Goal: Task Accomplishment & Management: Manage account settings

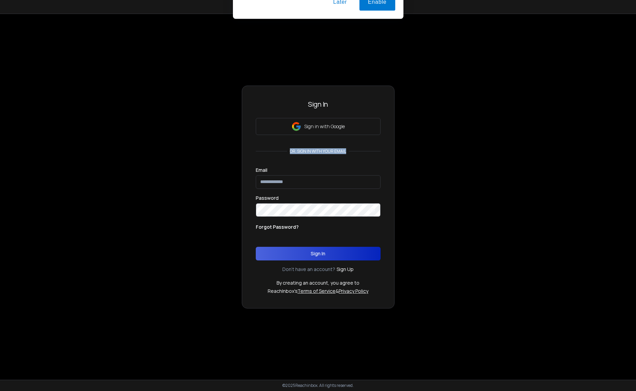
click at [461, 131] on div "Welcome to ReachInbox 10x your leads, meetings and deals. Sign In Sign in with …" at bounding box center [318, 197] width 636 height 339
click at [343, 44] on button "Later" at bounding box center [340, 43] width 31 height 17
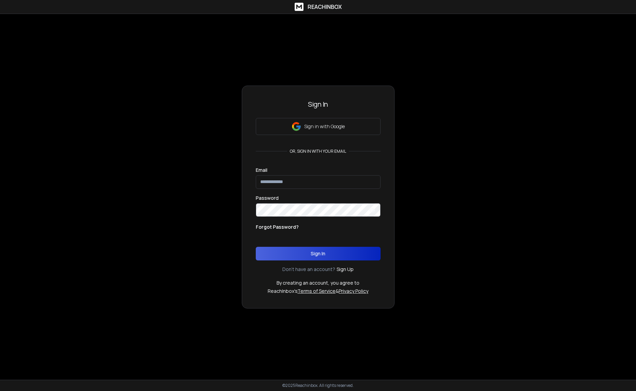
click at [451, 273] on div "Welcome to ReachInbox 10x your leads, meetings and deals. Sign In Sign in with …" at bounding box center [318, 197] width 636 height 339
click at [199, 178] on div "Welcome to ReachInbox 10x your leads, meetings and deals. Sign In Sign in with …" at bounding box center [318, 197] width 636 height 339
click at [335, 333] on div "Welcome to ReachInbox 10x your leads, meetings and deals. Sign In Sign in with …" at bounding box center [318, 197] width 636 height 339
click at [307, 186] on input "email" at bounding box center [318, 182] width 125 height 14
click at [277, 184] on input "email" at bounding box center [318, 182] width 125 height 14
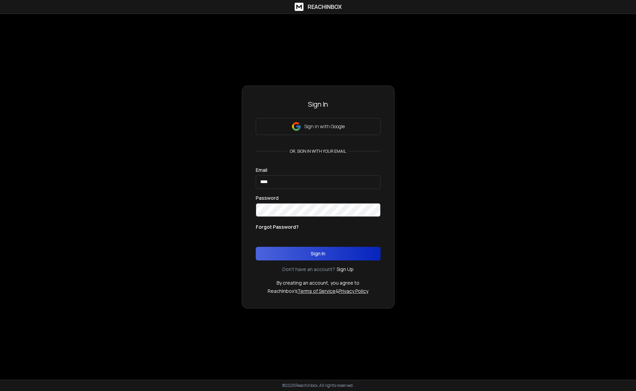
type input "**********"
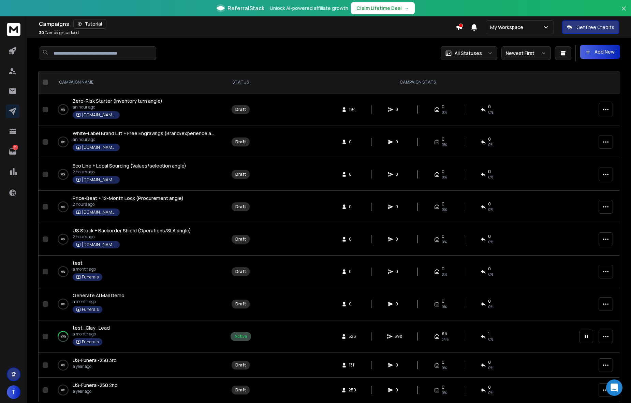
click at [319, 44] on div "Campaigns 30 Campaigns Added All Statuses Newest First Add New CAMPAIGN NAME ST…" at bounding box center [328, 246] width 603 height 416
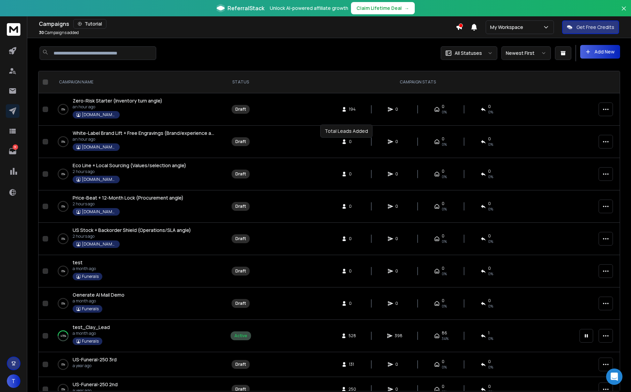
click at [288, 60] on div at bounding box center [183, 53] width 291 height 16
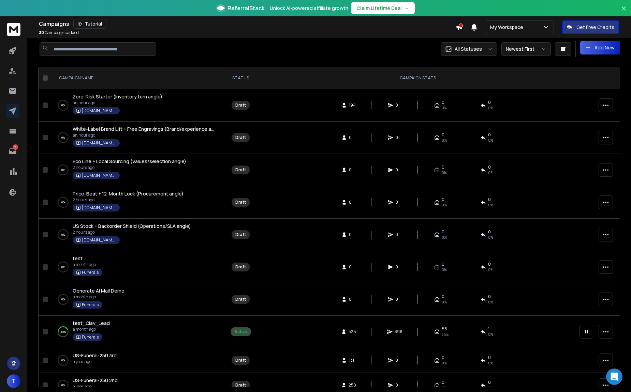
click at [215, 48] on div at bounding box center [183, 49] width 291 height 16
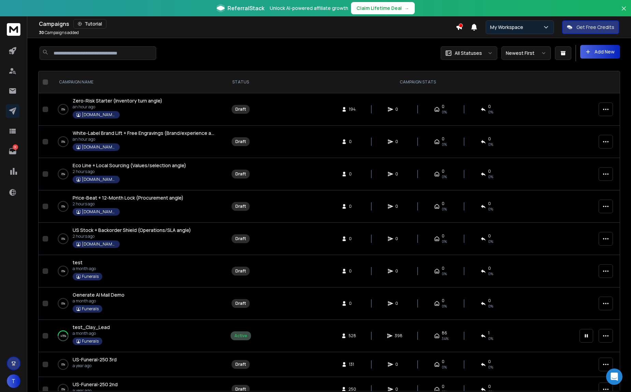
click at [542, 27] on div "My Workspace" at bounding box center [519, 27] width 59 height 7
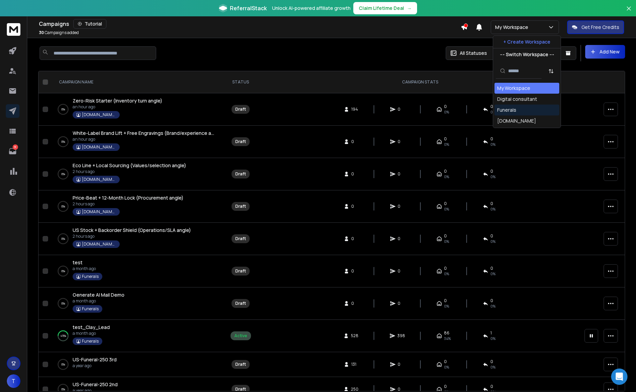
click at [527, 110] on div "Funerals" at bounding box center [526, 110] width 65 height 11
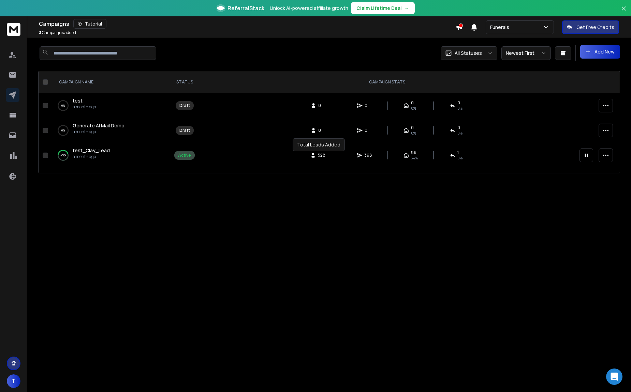
click at [301, 254] on div "Campaigns 3 Campaigns Added All Statuses Newest First Add New CAMPAIGN NAME STA…" at bounding box center [329, 241] width 582 height 392
click at [137, 223] on div "Campaigns 3 Campaigns Added All Statuses Newest First Add New CAMPAIGN NAME STA…" at bounding box center [329, 241] width 582 height 392
drag, startPoint x: 435, startPoint y: 237, endPoint x: 466, endPoint y: 293, distance: 63.5
click at [435, 237] on div "Campaigns 3 Campaigns Added All Statuses Newest First Add New CAMPAIGN NAME STA…" at bounding box center [329, 241] width 582 height 392
click at [10, 388] on span "T" at bounding box center [14, 382] width 14 height 14
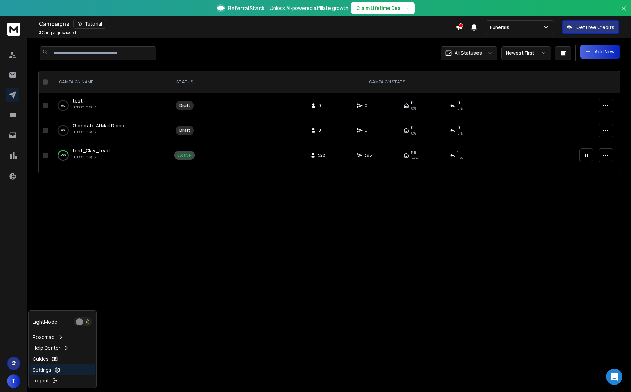
click at [58, 370] on icon at bounding box center [57, 370] width 5 height 5
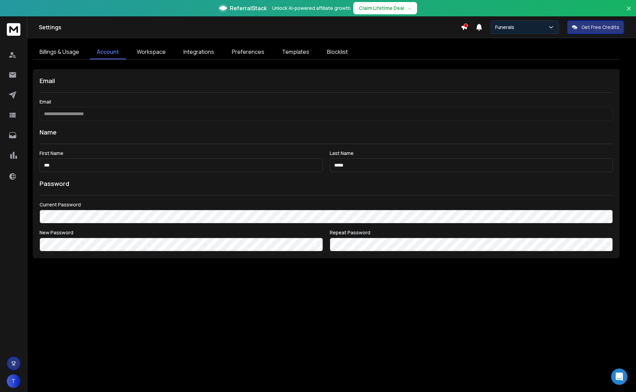
click at [554, 25] on icon "button" at bounding box center [551, 27] width 7 height 7
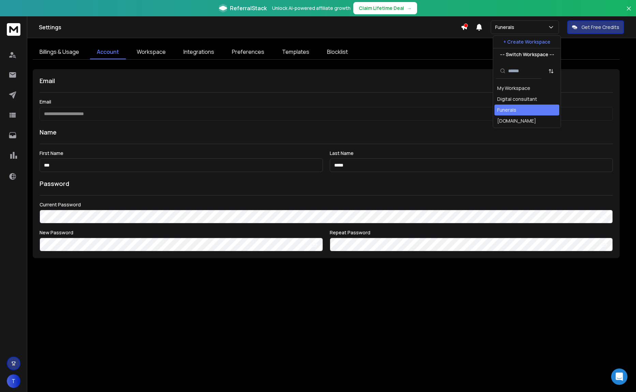
click at [94, 357] on div "**********" at bounding box center [326, 227] width 587 height 316
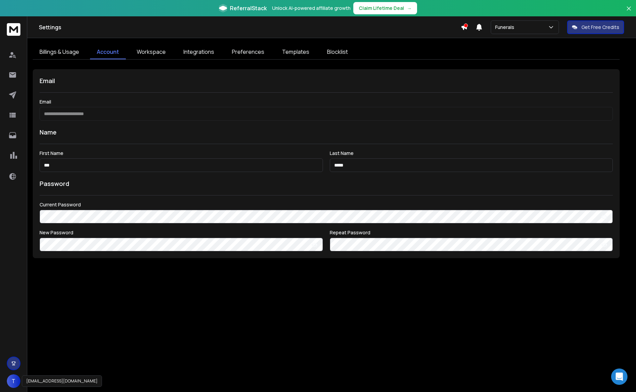
click at [13, 380] on span "T" at bounding box center [14, 382] width 14 height 14
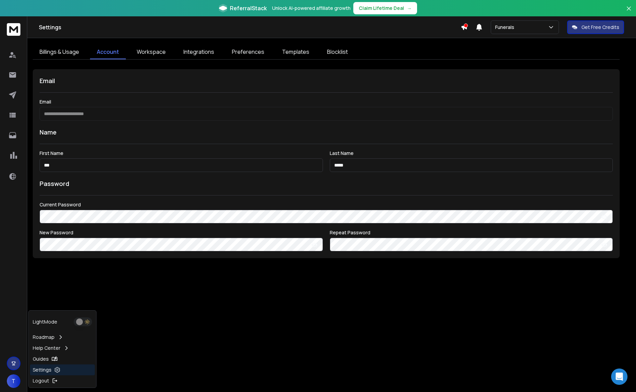
click at [76, 368] on div "Settings" at bounding box center [62, 370] width 65 height 11
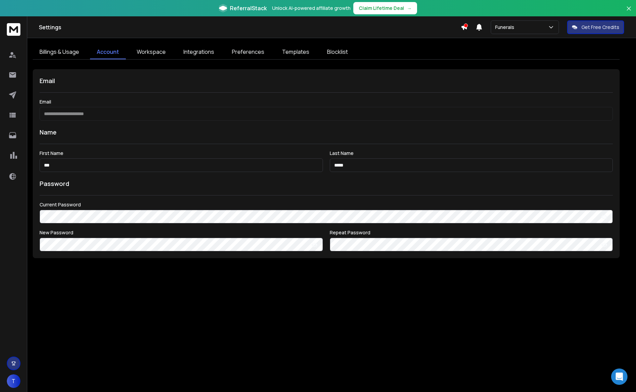
click at [148, 54] on link "Workspace" at bounding box center [151, 52] width 43 height 14
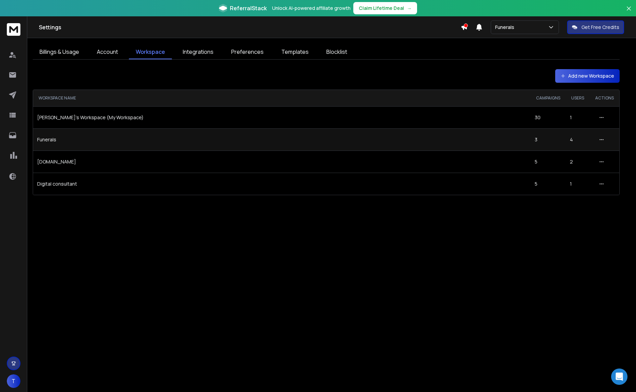
click at [43, 139] on td "Funerals" at bounding box center [281, 140] width 497 height 22
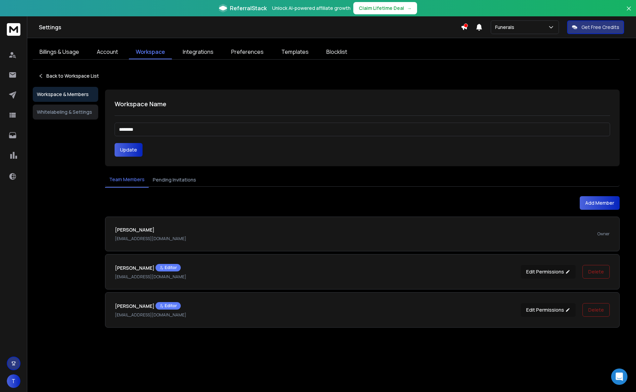
drag, startPoint x: 509, startPoint y: 210, endPoint x: 550, endPoint y: 210, distance: 41.6
click at [509, 210] on div "Add Member Tim Petch timpetch@googlemail.com Owner Jericho Javier Editor jerich…" at bounding box center [362, 262] width 514 height 132
click at [594, 203] on button "Add Member" at bounding box center [600, 203] width 40 height 14
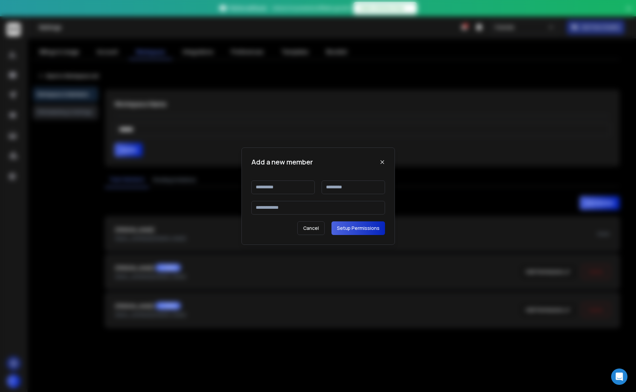
click at [292, 193] on input at bounding box center [282, 188] width 63 height 14
type input "***"
click at [345, 186] on input at bounding box center [353, 188] width 63 height 14
paste input "******"
type input "******"
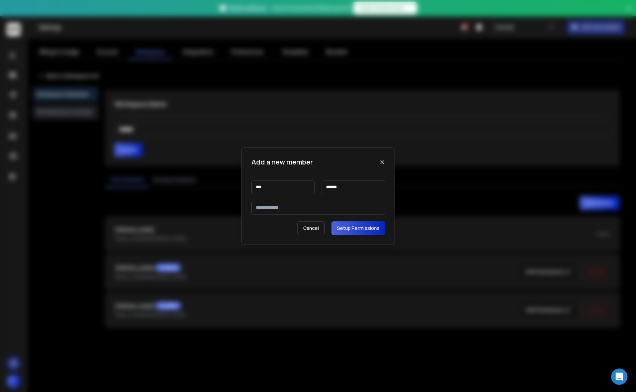
click at [339, 164] on div "Add a new member" at bounding box center [318, 163] width 134 height 10
click at [313, 210] on input at bounding box center [318, 208] width 134 height 14
type input "**********"
click at [325, 154] on div "**********" at bounding box center [317, 197] width 153 height 98
click at [356, 226] on button "Setup Permissions" at bounding box center [358, 229] width 54 height 14
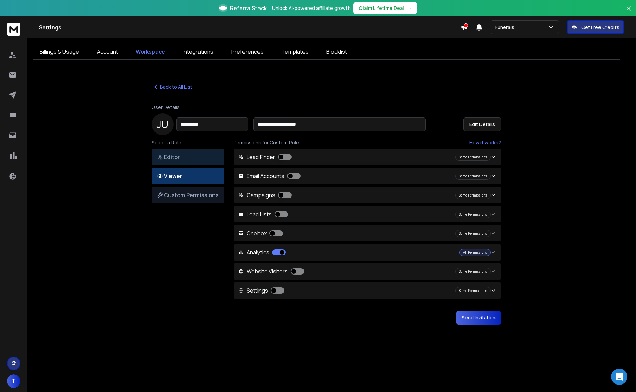
click at [202, 158] on p "Editor" at bounding box center [187, 157] width 61 height 8
click at [162, 158] on button "Editor" at bounding box center [159, 157] width 5 height 17
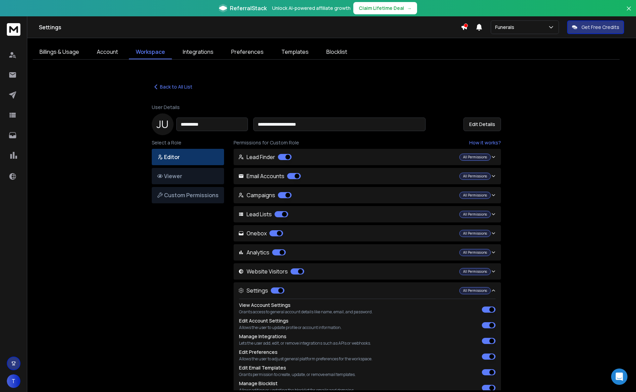
scroll to position [48, 0]
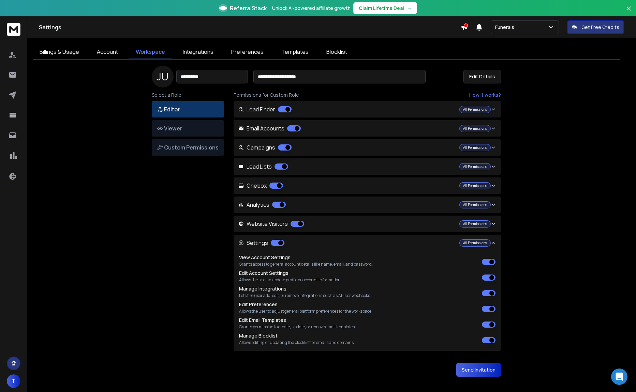
click at [492, 279] on button "Edit Account Settings" at bounding box center [489, 278] width 14 height 6
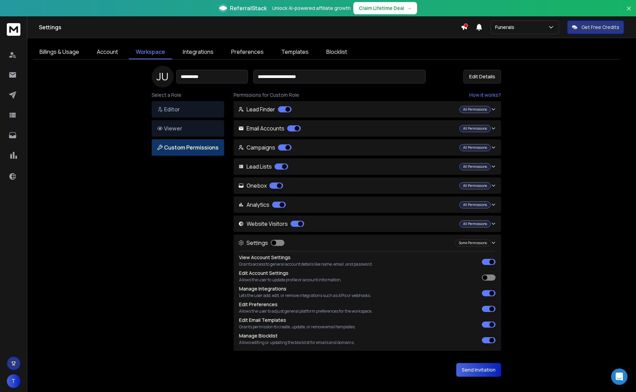
scroll to position [0, 0]
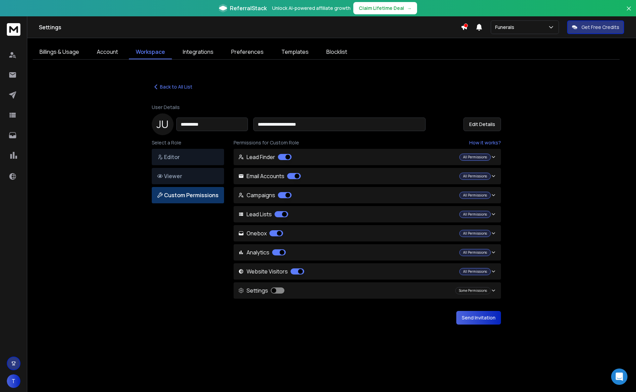
click at [494, 289] on icon "button" at bounding box center [493, 290] width 5 height 5
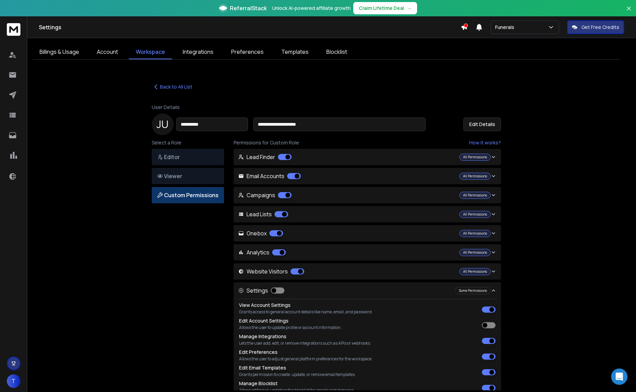
scroll to position [48, 0]
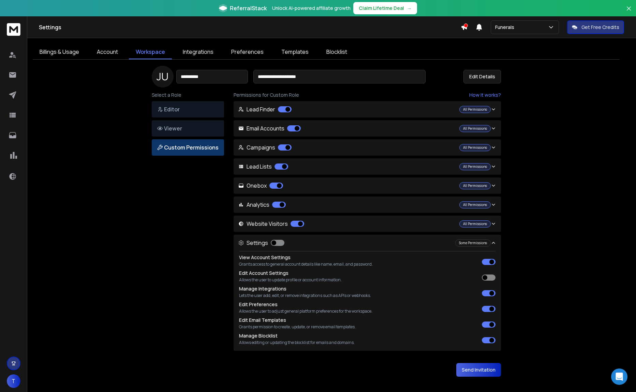
click at [477, 368] on button "Send Invitation" at bounding box center [478, 370] width 45 height 14
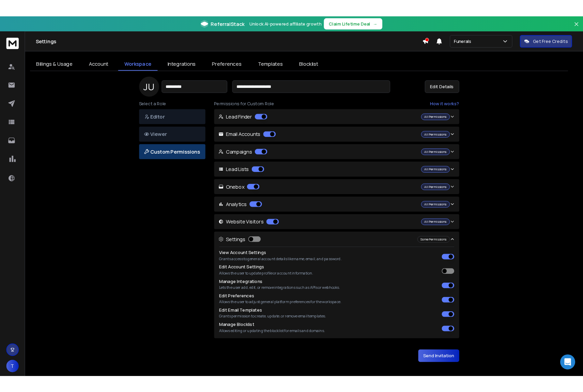
scroll to position [0, 0]
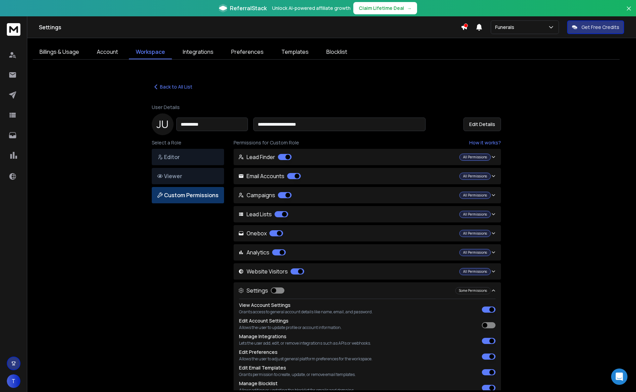
drag, startPoint x: 229, startPoint y: 101, endPoint x: 210, endPoint y: 84, distance: 25.4
click at [229, 100] on form "**********" at bounding box center [326, 253] width 349 height 369
click at [146, 51] on link "Workspace" at bounding box center [150, 52] width 43 height 14
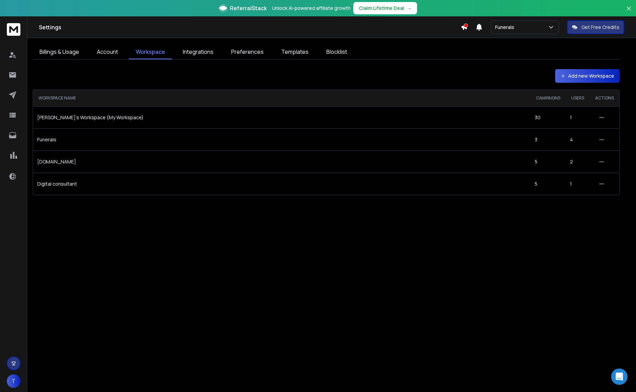
click at [210, 54] on link "Integrations" at bounding box center [198, 52] width 44 height 14
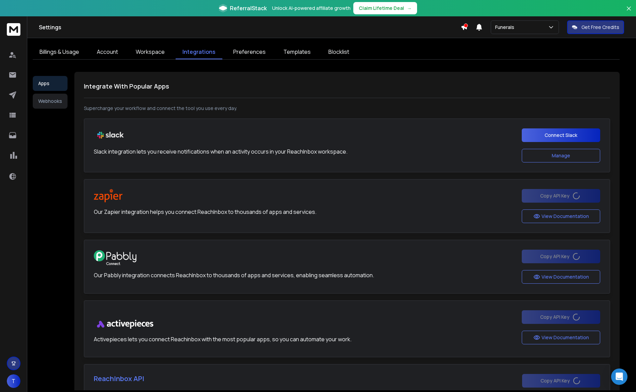
click at [243, 52] on link "Preferences" at bounding box center [249, 52] width 46 height 14
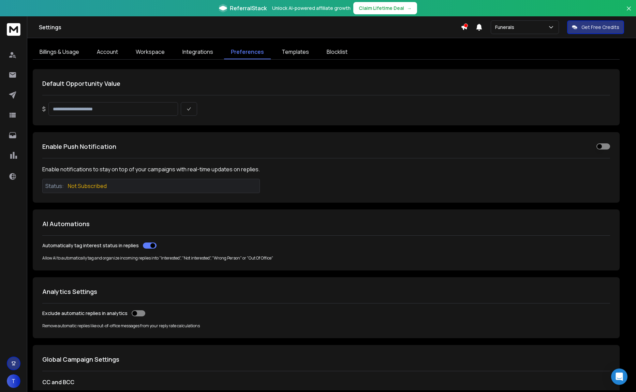
click at [140, 50] on link "Workspace" at bounding box center [150, 52] width 43 height 14
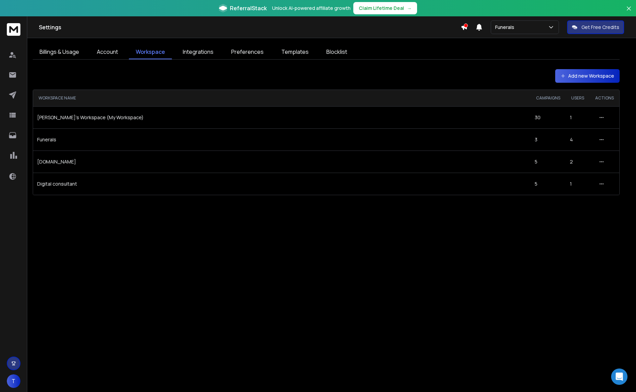
click at [106, 49] on link "Account" at bounding box center [107, 52] width 35 height 14
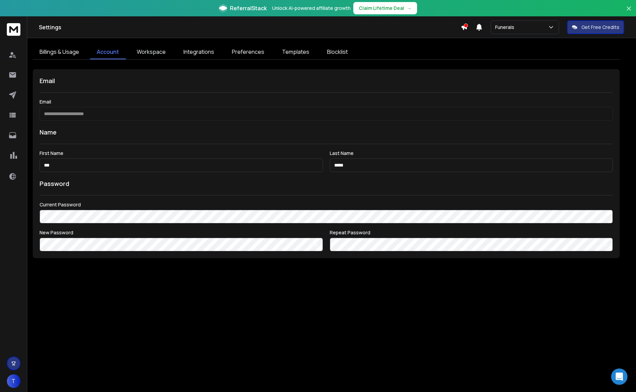
click at [148, 50] on link "Workspace" at bounding box center [151, 52] width 43 height 14
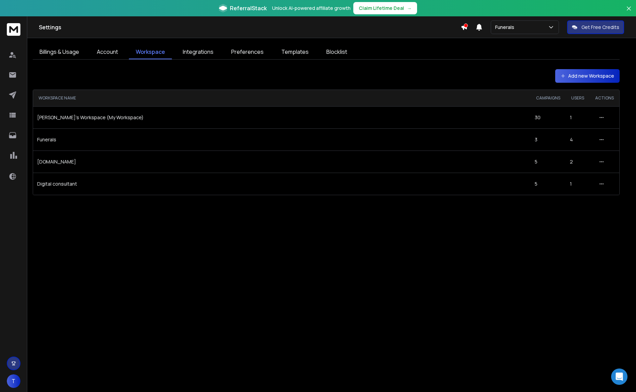
click at [71, 51] on link "Billings & Usage" at bounding box center [59, 52] width 53 height 14
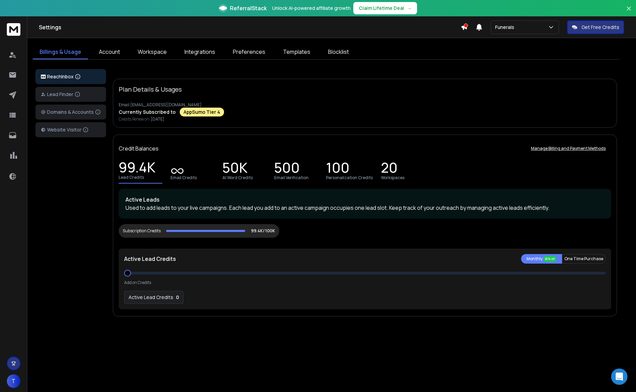
click at [137, 48] on link "Workspace" at bounding box center [152, 52] width 43 height 14
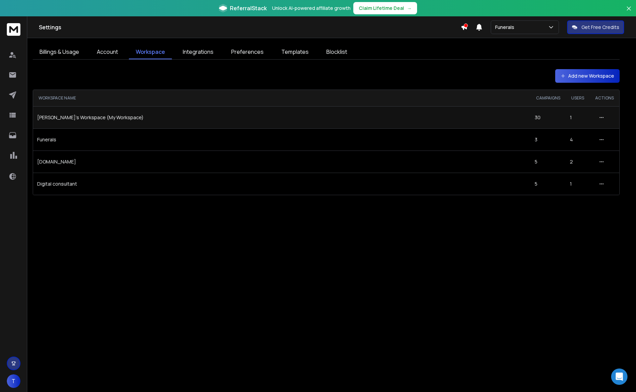
drag, startPoint x: 522, startPoint y: 234, endPoint x: 555, endPoint y: 109, distance: 129.8
click at [522, 234] on div "Add new Workspace WORKSPACE NAME CAMPAIGNS USERS ACTIONS Tim's Workspace (My Wo…" at bounding box center [326, 227] width 587 height 316
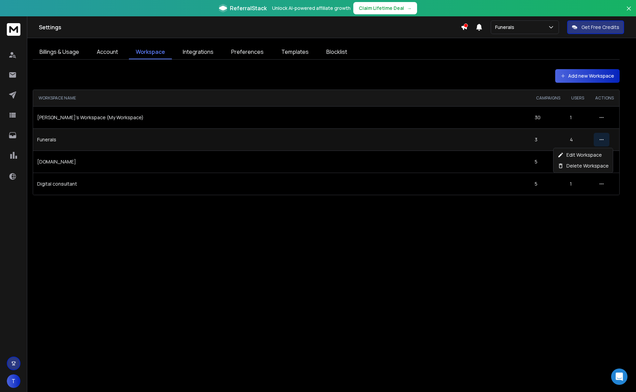
click at [608, 138] on button "button" at bounding box center [602, 140] width 16 height 14
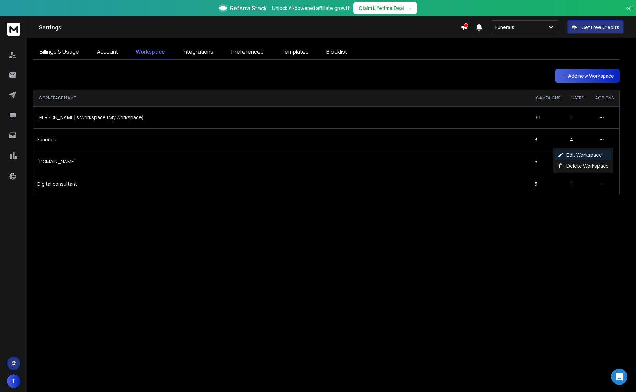
click at [598, 154] on p "Edit Workspace" at bounding box center [583, 155] width 35 height 7
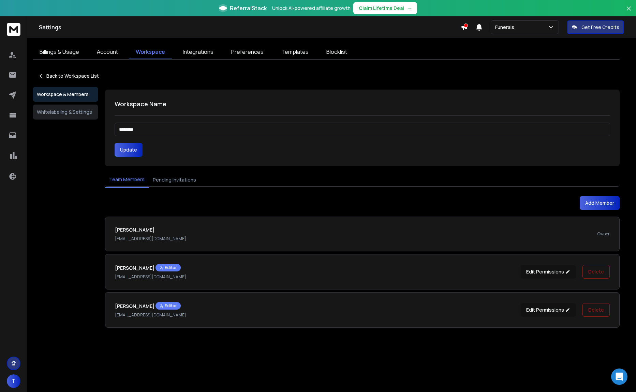
click at [591, 204] on button "Add Member" at bounding box center [600, 203] width 40 height 14
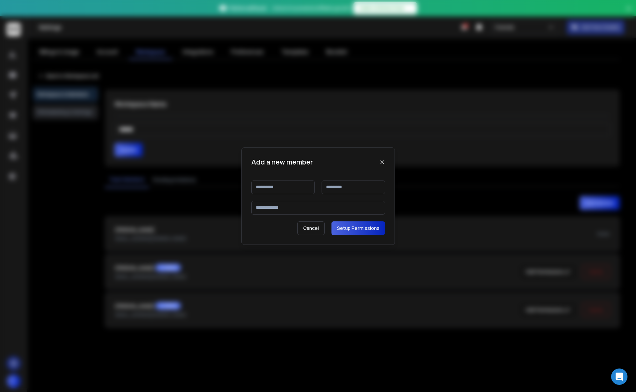
click at [299, 207] on input at bounding box center [318, 208] width 134 height 14
click at [289, 190] on input at bounding box center [282, 188] width 63 height 14
click at [176, 169] on div "Add a new member Cancel Setup Permissions" at bounding box center [318, 196] width 636 height 111
click at [201, 184] on div "Add a new member Cancel Setup Permissions" at bounding box center [318, 196] width 636 height 111
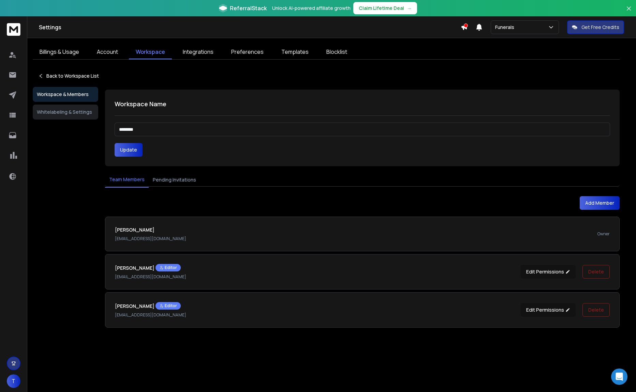
click at [61, 115] on button "Whitelabeling & Settings" at bounding box center [65, 112] width 65 height 15
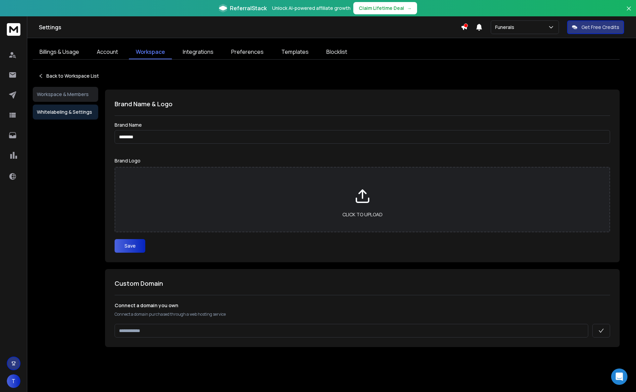
click at [64, 95] on button "Workspace & Members" at bounding box center [65, 94] width 65 height 15
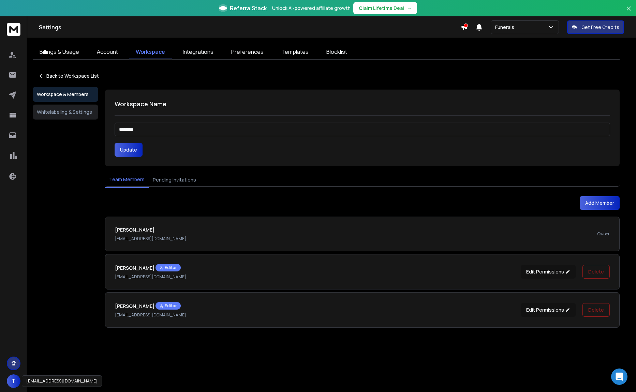
click at [15, 378] on span "T" at bounding box center [14, 382] width 14 height 14
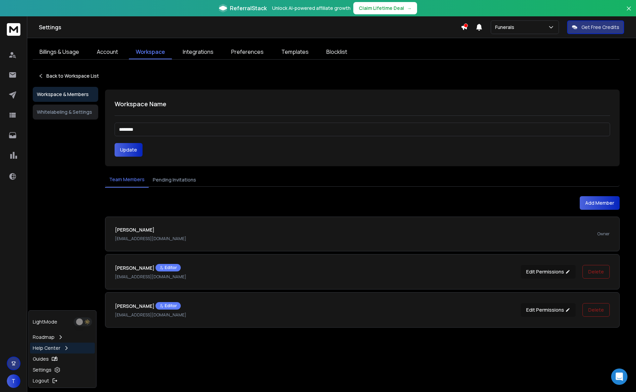
type button "on"
click at [50, 338] on p "Roadmap" at bounding box center [44, 337] width 22 height 7
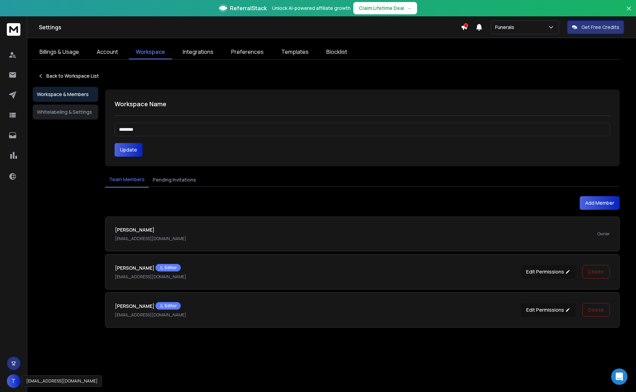
click at [14, 379] on span "T" at bounding box center [14, 382] width 14 height 14
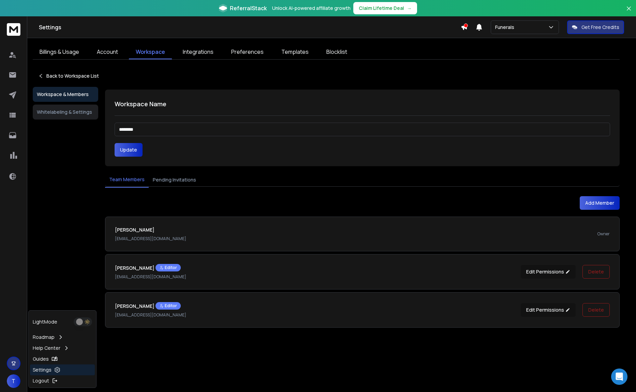
click at [51, 368] on div "Settings" at bounding box center [62, 370] width 65 height 11
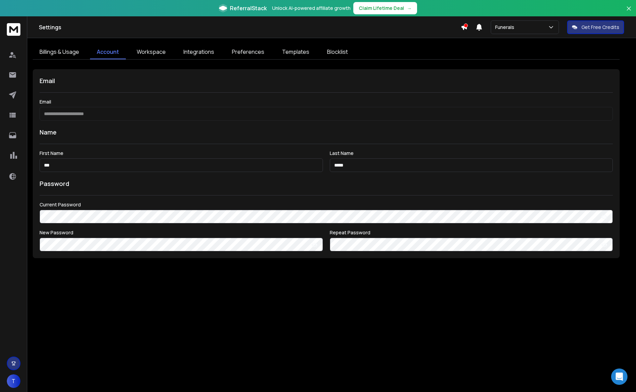
click at [162, 47] on link "Workspace" at bounding box center [151, 52] width 43 height 14
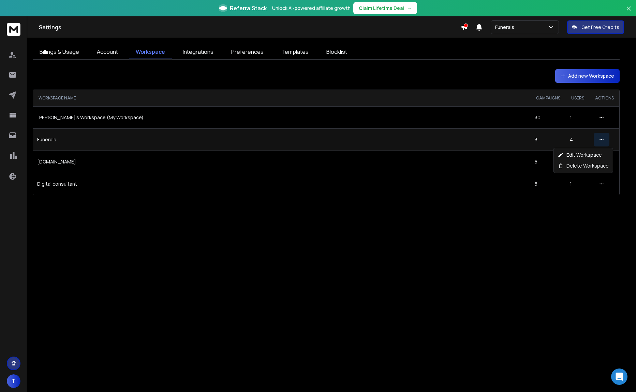
click at [603, 139] on icon "button" at bounding box center [601, 139] width 5 height 5
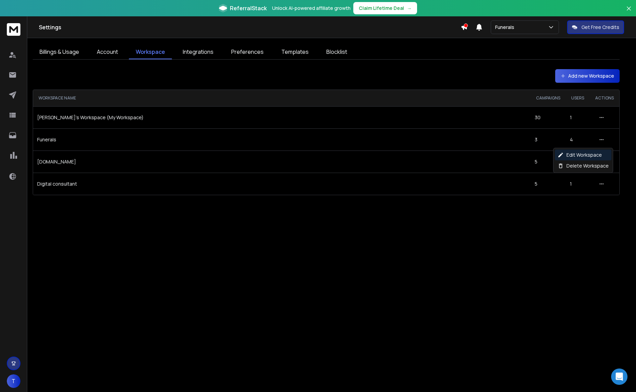
click at [591, 155] on p "Edit Workspace" at bounding box center [583, 155] width 35 height 7
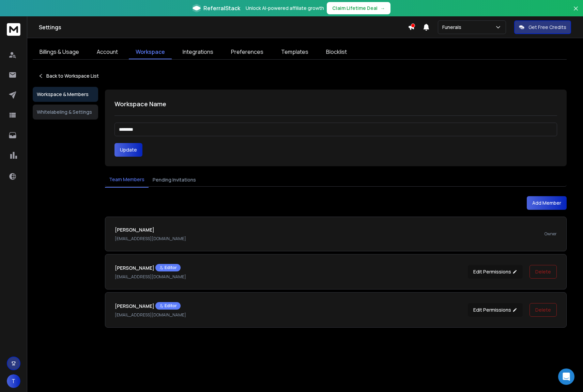
click at [176, 180] on button "Pending Invitations" at bounding box center [174, 180] width 51 height 15
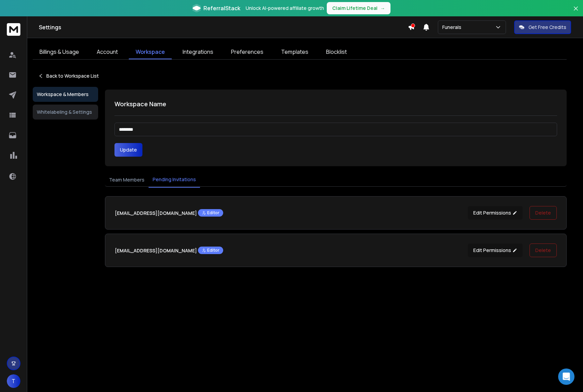
click at [373, 9] on button "Claim Lifetime Deal →" at bounding box center [359, 8] width 64 height 12
click at [478, 248] on button "Edit Permissions" at bounding box center [495, 251] width 55 height 14
click at [138, 251] on h1 "joy@webstrategists.com Editor" at bounding box center [169, 251] width 108 height 8
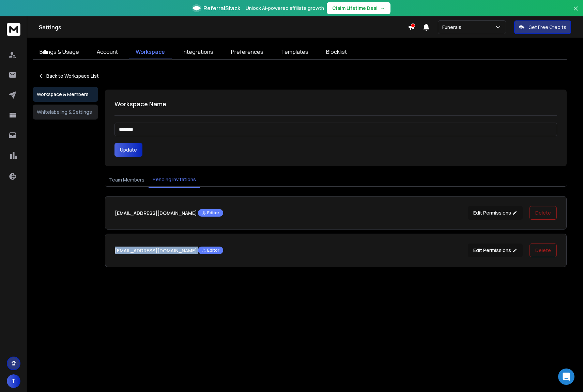
copy h1 "joy@webstrategists.com"
click at [541, 255] on button "Delete" at bounding box center [543, 251] width 27 height 14
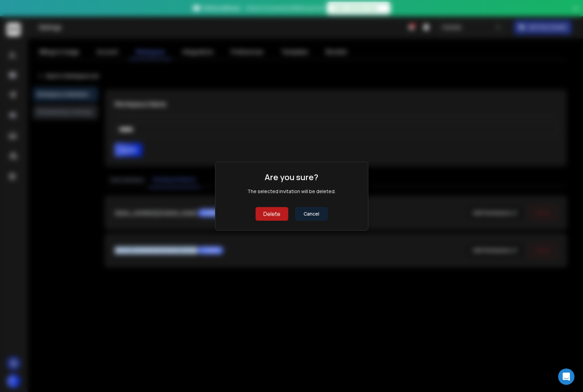
click at [271, 212] on button "Delete" at bounding box center [272, 214] width 33 height 14
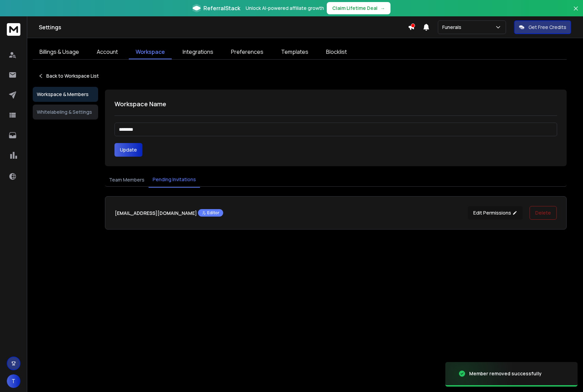
drag, startPoint x: 272, startPoint y: 274, endPoint x: 238, endPoint y: 252, distance: 40.7
click at [272, 274] on div "Back to Workspace List Workspace & Members Whitelabeling & Settings Workspace N…" at bounding box center [300, 227] width 534 height 316
click at [135, 174] on button "Team Members" at bounding box center [127, 180] width 44 height 15
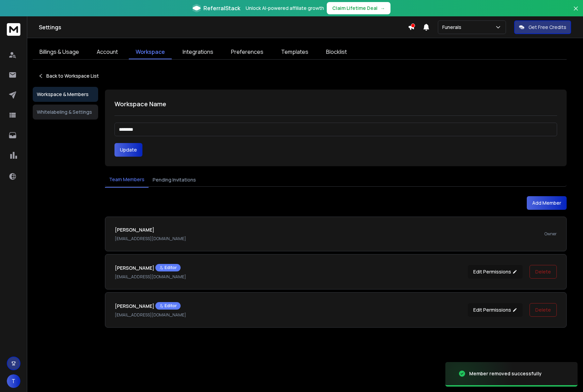
click at [546, 206] on button "Add Member" at bounding box center [547, 203] width 40 height 14
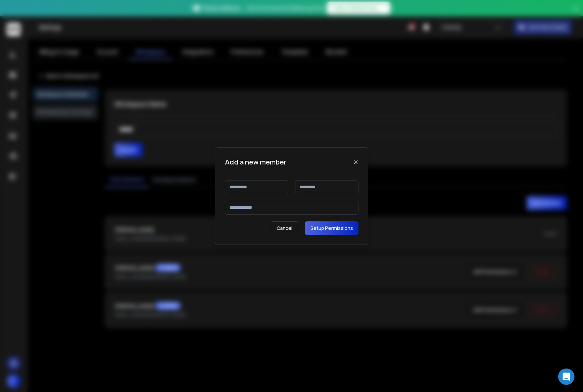
click at [258, 207] on input at bounding box center [292, 208] width 134 height 14
paste input "**********"
type input "**********"
click at [259, 190] on input at bounding box center [256, 188] width 63 height 14
type input "***"
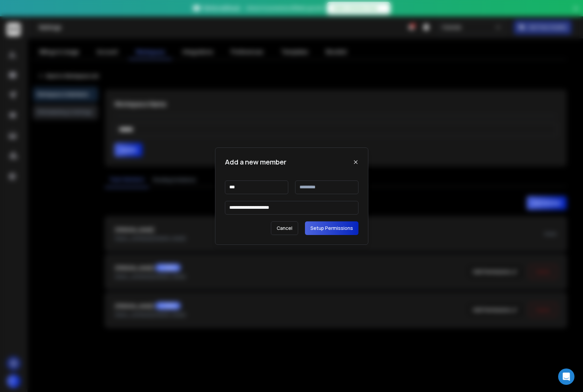
paste input "******"
type input "******"
click at [285, 179] on div "Add a new member" at bounding box center [292, 169] width 134 height 23
click at [330, 230] on button "Setup Permissions" at bounding box center [332, 229] width 54 height 14
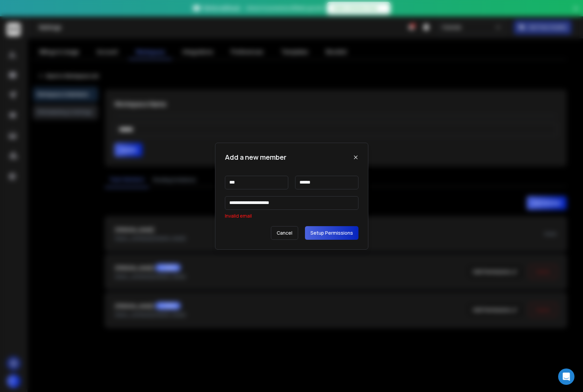
click at [307, 198] on input "**********" at bounding box center [292, 203] width 134 height 14
click at [311, 207] on input "**********" at bounding box center [292, 203] width 134 height 14
drag, startPoint x: 354, startPoint y: 181, endPoint x: 355, endPoint y: 178, distance: 3.7
click at [355, 180] on input "******" at bounding box center [326, 183] width 63 height 14
click at [273, 221] on div "**********" at bounding box center [292, 208] width 134 height 64
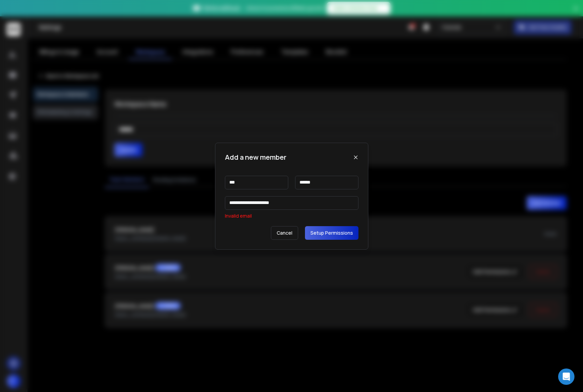
click at [232, 204] on input "**********" at bounding box center [292, 203] width 134 height 14
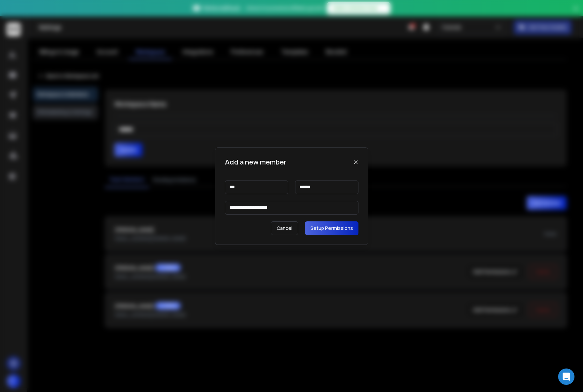
type input "**********"
click at [350, 229] on button "Setup Permissions" at bounding box center [332, 229] width 54 height 14
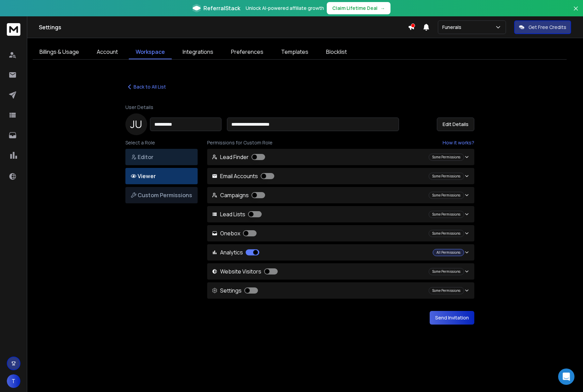
click at [154, 149] on div "Editor" at bounding box center [161, 157] width 72 height 16
click at [160, 154] on p "Editor" at bounding box center [161, 157] width 61 height 8
click at [136, 154] on button "Editor" at bounding box center [133, 157] width 5 height 17
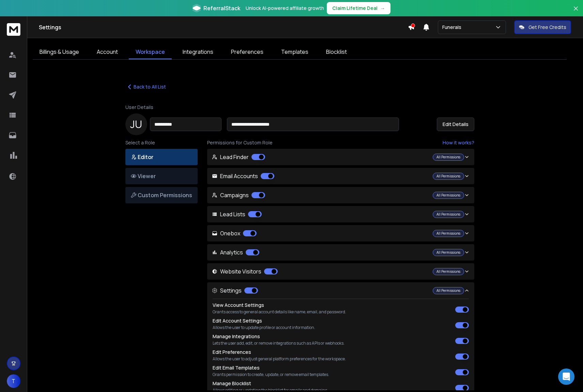
scroll to position [48, 0]
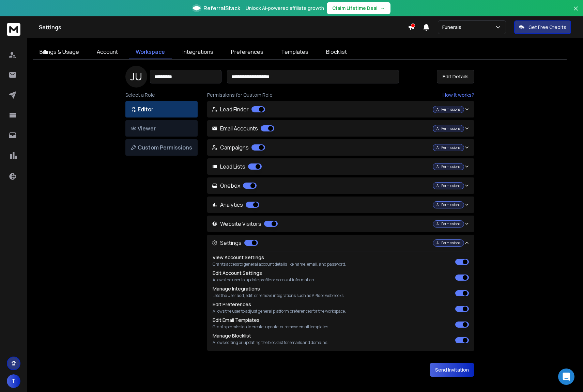
click at [462, 279] on button "Edit Account Settings" at bounding box center [463, 278] width 14 height 6
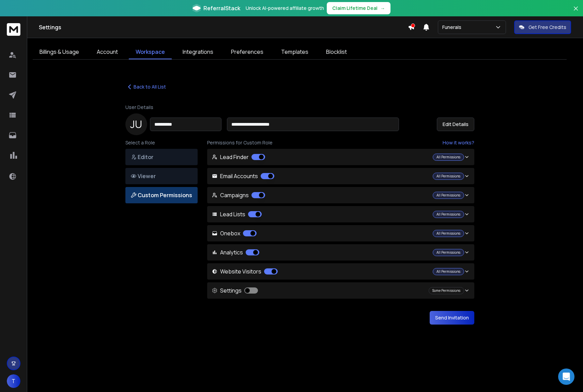
click at [467, 293] on icon "button" at bounding box center [466, 290] width 5 height 5
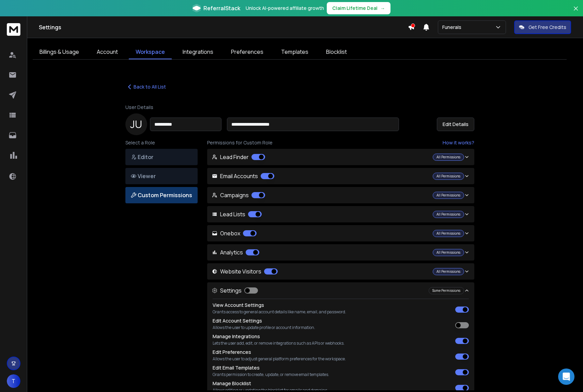
click at [461, 310] on button "View Account Settings" at bounding box center [463, 310] width 14 height 6
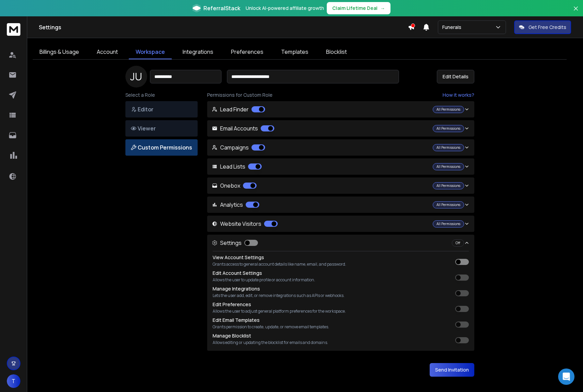
click at [459, 267] on div "View Account Settings Grants access to general account details like name, email…" at bounding box center [341, 260] width 256 height 13
click at [462, 264] on button "View Account Settings" at bounding box center [463, 262] width 14 height 6
click at [462, 277] on button "Edit Account Settings" at bounding box center [463, 278] width 14 height 6
click at [465, 264] on button "View Account Settings" at bounding box center [463, 262] width 14 height 6
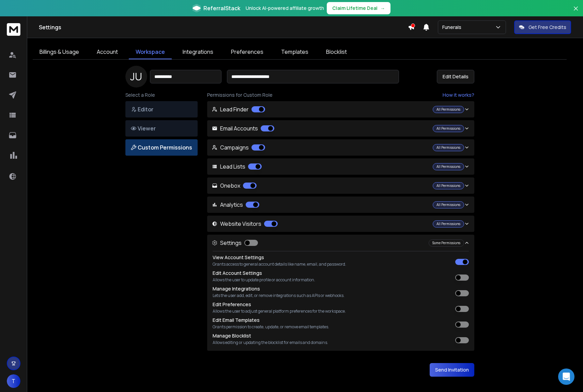
click at [465, 264] on button "View Account Settings" at bounding box center [463, 262] width 14 height 6
click at [460, 263] on button "View Account Settings" at bounding box center [463, 262] width 14 height 6
click at [464, 277] on button "Edit Account Settings" at bounding box center [463, 278] width 14 height 6
click at [465, 278] on button "Edit Account Settings" at bounding box center [463, 278] width 14 height 6
click at [464, 264] on button "View Account Settings" at bounding box center [463, 262] width 14 height 6
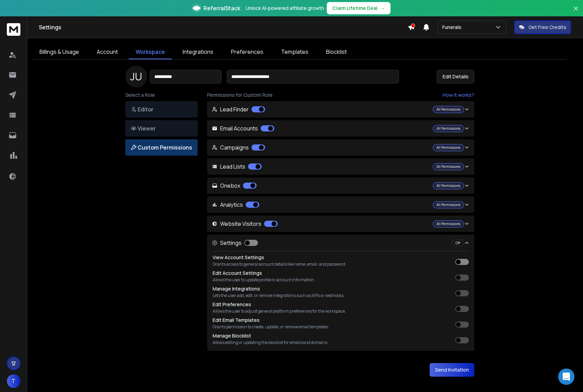
click at [462, 265] on div "View Account Settings Grants access to general account details like name, email…" at bounding box center [341, 260] width 256 height 13
click at [463, 264] on button "View Account Settings" at bounding box center [463, 262] width 14 height 6
click at [461, 293] on button "Manage Integrations" at bounding box center [463, 293] width 14 height 6
click at [462, 311] on button "Edit Preferences" at bounding box center [463, 309] width 14 height 6
drag, startPoint x: 464, startPoint y: 322, endPoint x: 464, endPoint y: 332, distance: 9.9
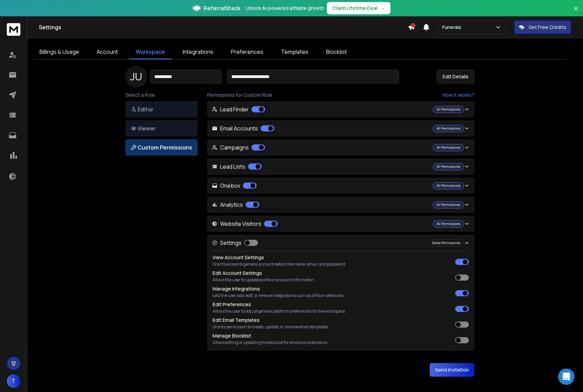
click at [464, 322] on button "Edit Email Templates" at bounding box center [463, 325] width 14 height 6
click at [463, 339] on button "Manage Blocklist" at bounding box center [463, 341] width 14 height 6
click at [445, 371] on button "Send Invitation" at bounding box center [452, 370] width 45 height 14
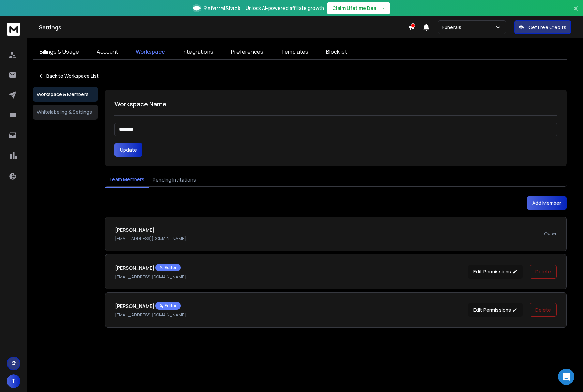
click at [509, 31] on div "Funerals Get Free Credits" at bounding box center [489, 27] width 163 height 14
click at [502, 30] on icon "button" at bounding box center [498, 27] width 7 height 7
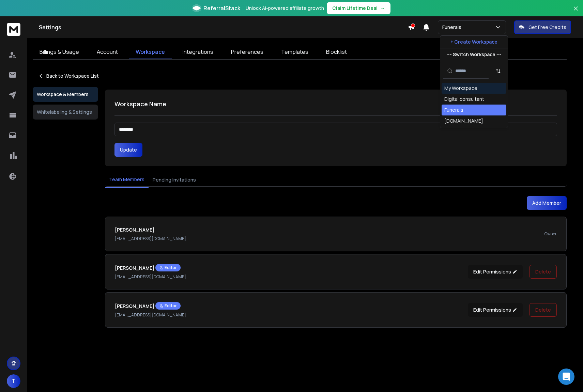
click at [550, 86] on div "Back to Workspace List Workspace & Members Whitelabeling & Settings Workspace N…" at bounding box center [300, 227] width 534 height 316
